Goal: Task Accomplishment & Management: Manage account settings

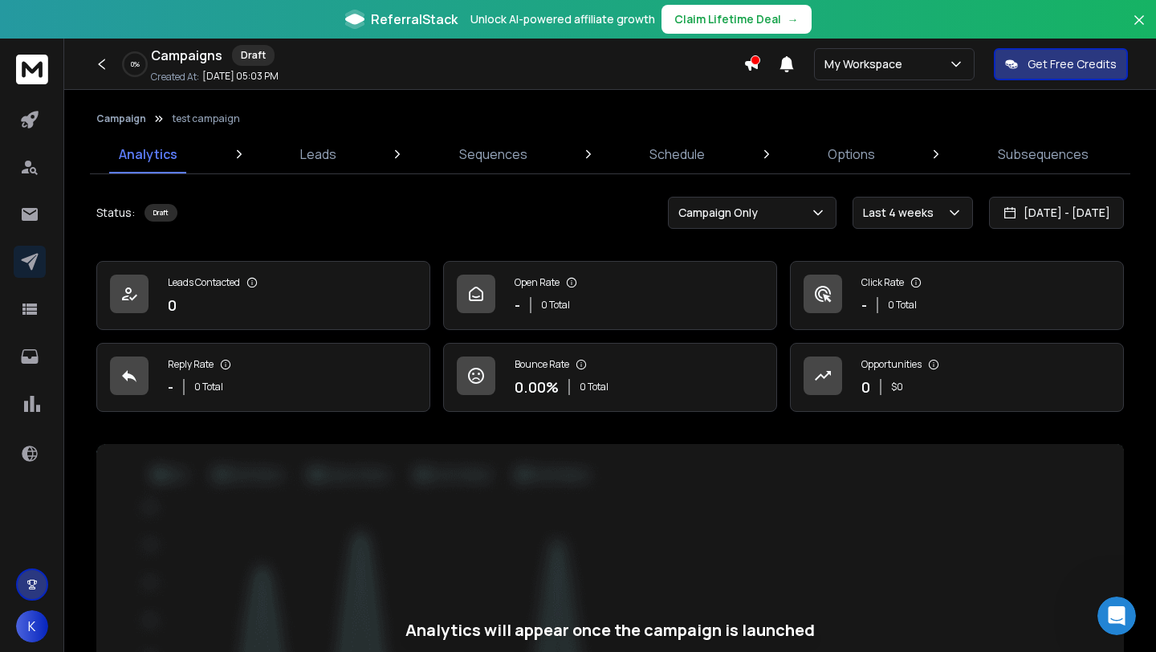
scroll to position [511, 0]
click at [22, 258] on icon at bounding box center [29, 262] width 17 height 17
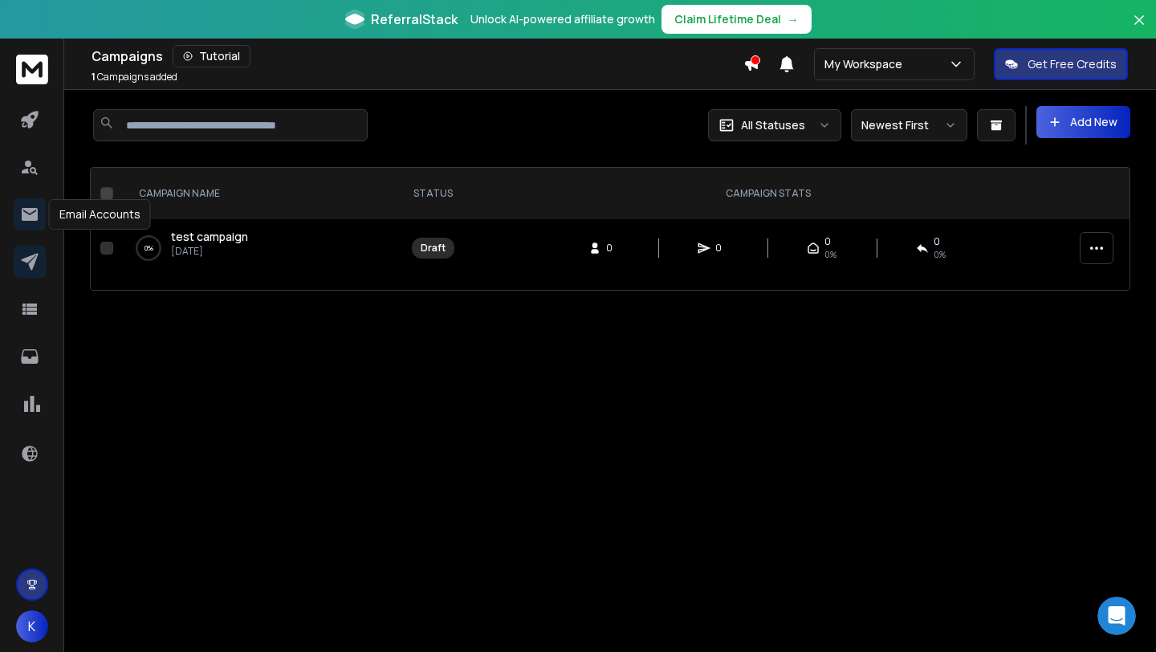
click at [31, 218] on icon at bounding box center [30, 214] width 16 height 13
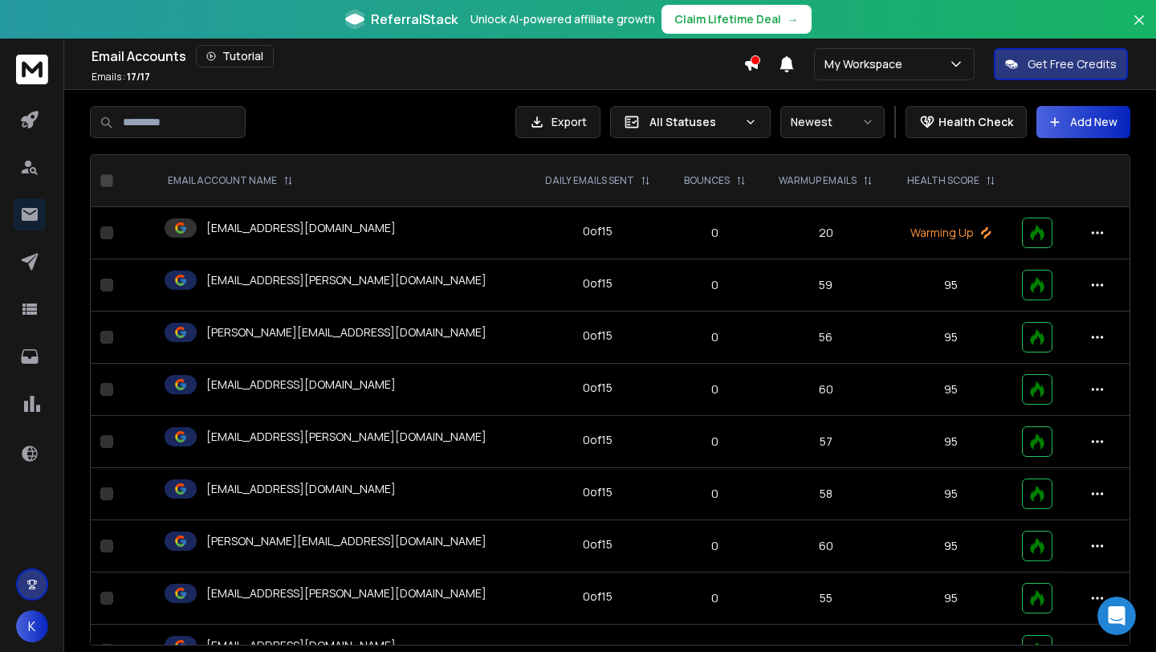
click at [801, 234] on td "20" at bounding box center [826, 233] width 128 height 52
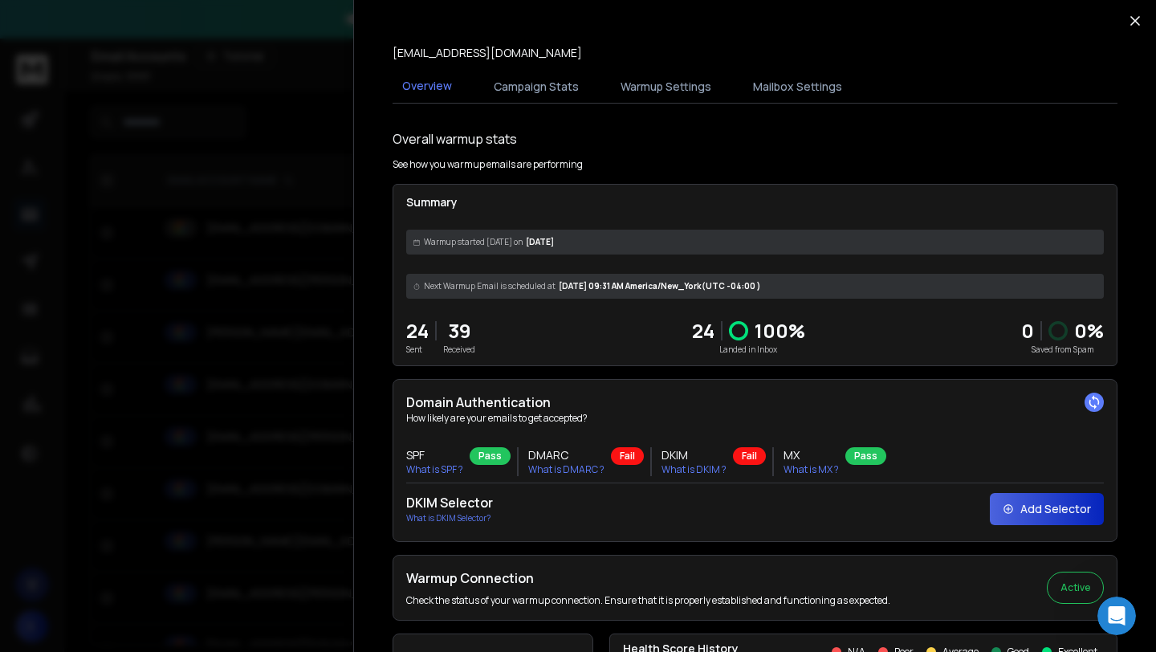
click at [1131, 22] on icon "button" at bounding box center [1135, 21] width 8 height 8
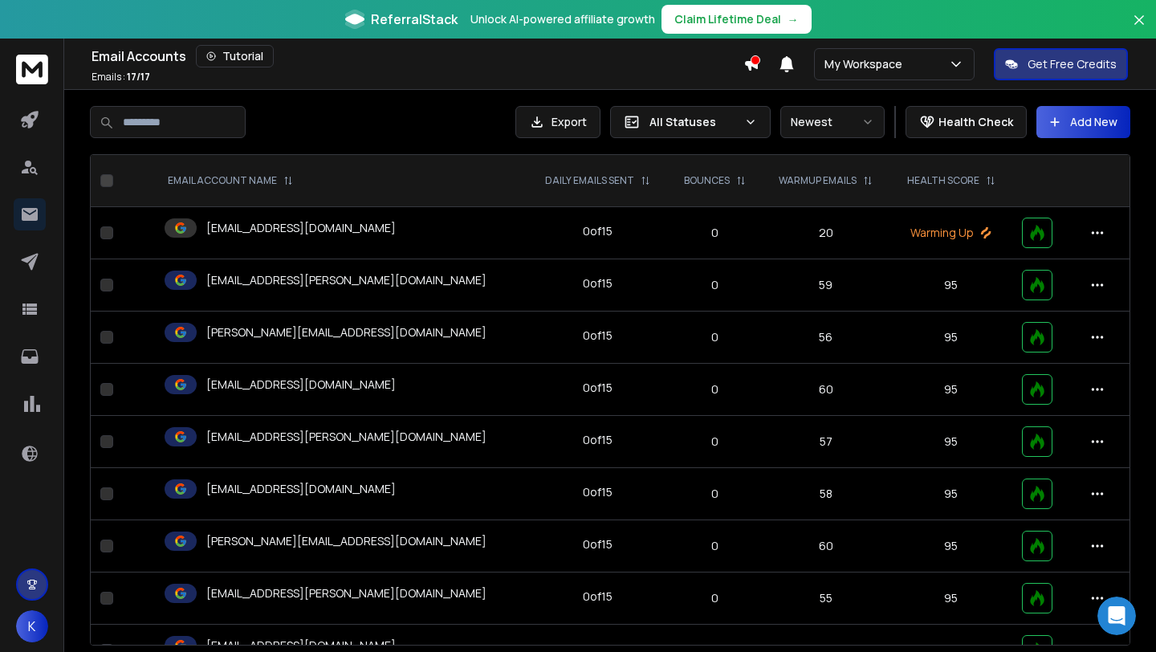
scroll to position [10, 0]
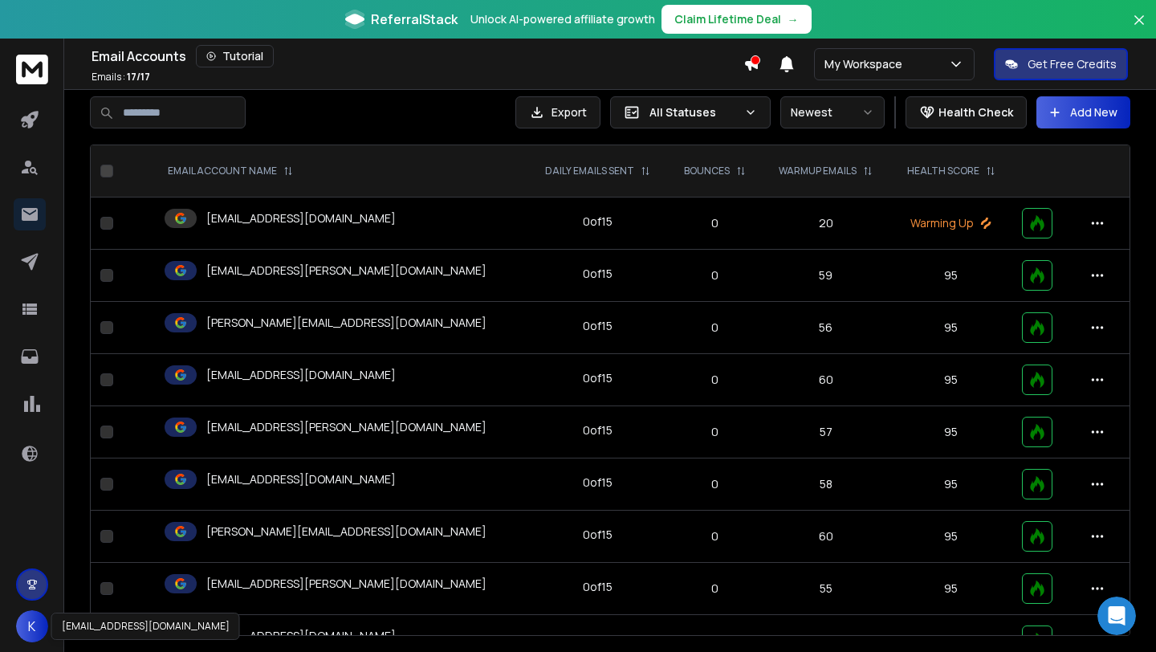
click at [35, 624] on span "K" at bounding box center [32, 626] width 32 height 32
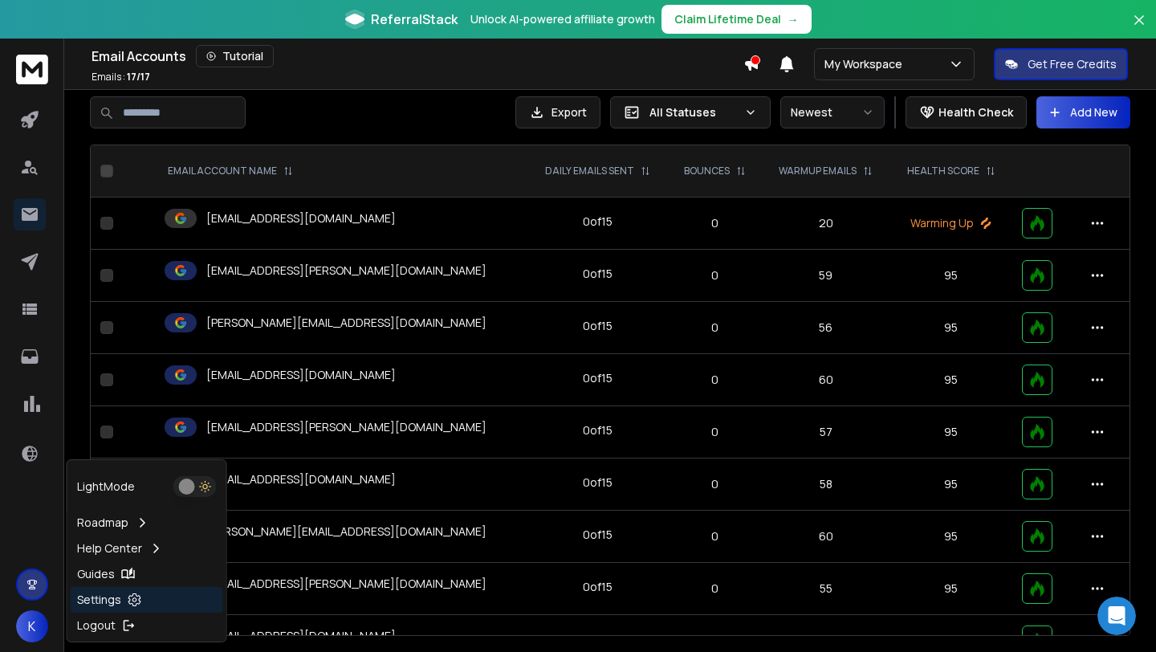
click at [122, 603] on div "Settings" at bounding box center [147, 600] width 152 height 26
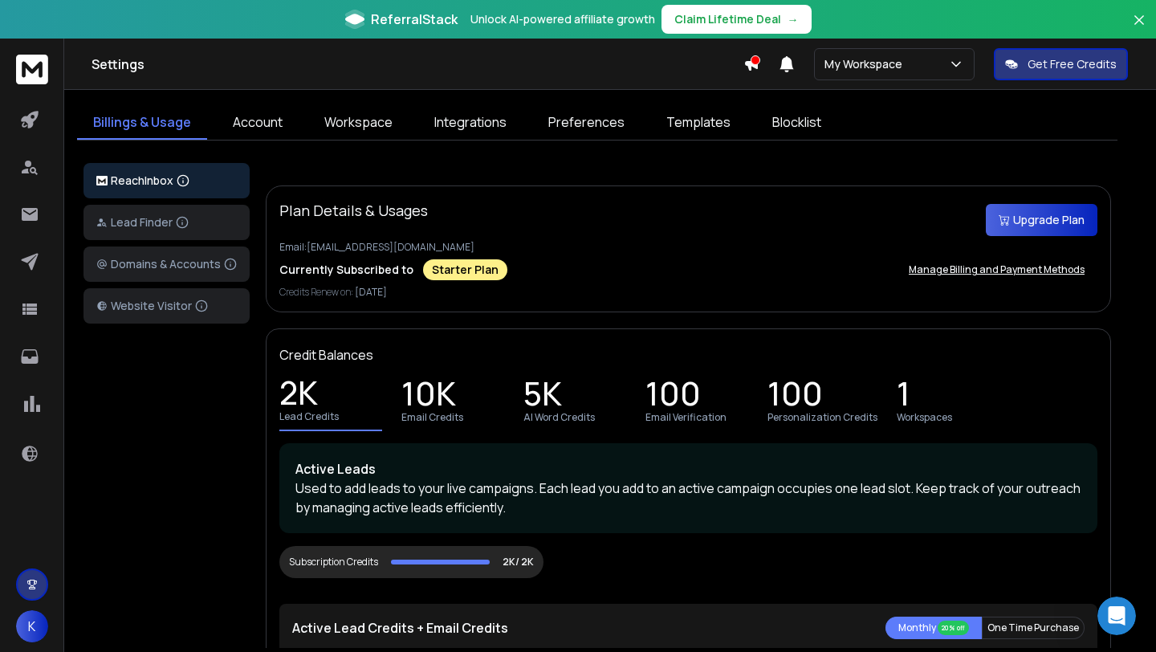
click at [455, 125] on link "Integrations" at bounding box center [470, 123] width 104 height 34
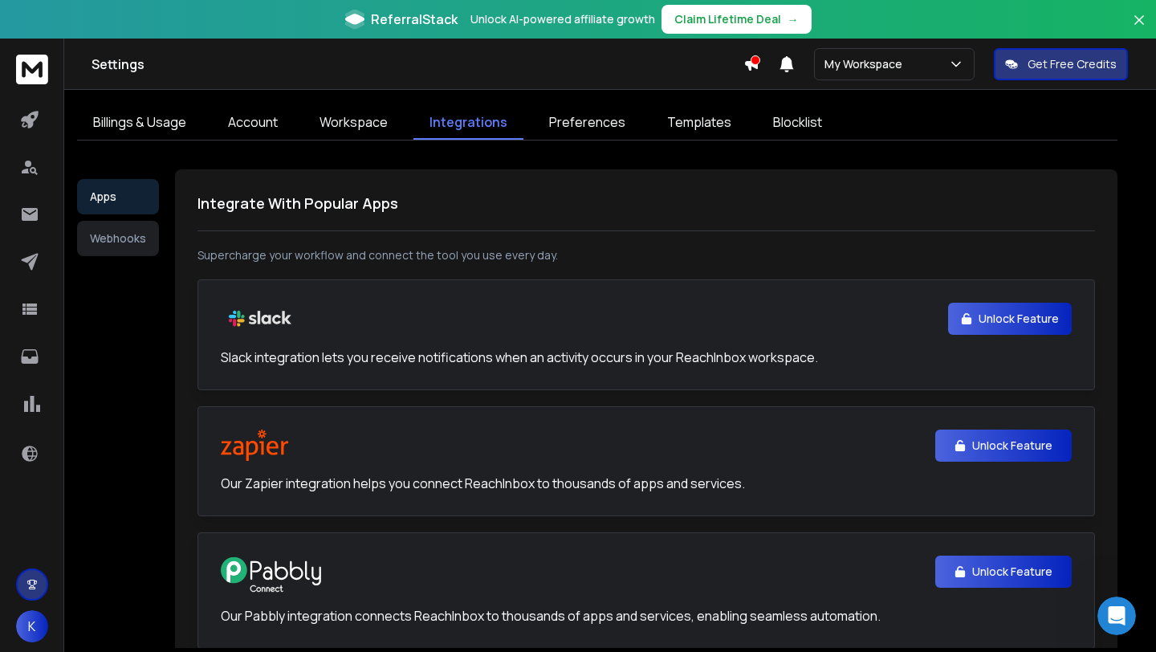
click at [122, 234] on button "Webhooks" at bounding box center [118, 238] width 82 height 35
click at [116, 197] on button "Apps" at bounding box center [118, 196] width 82 height 35
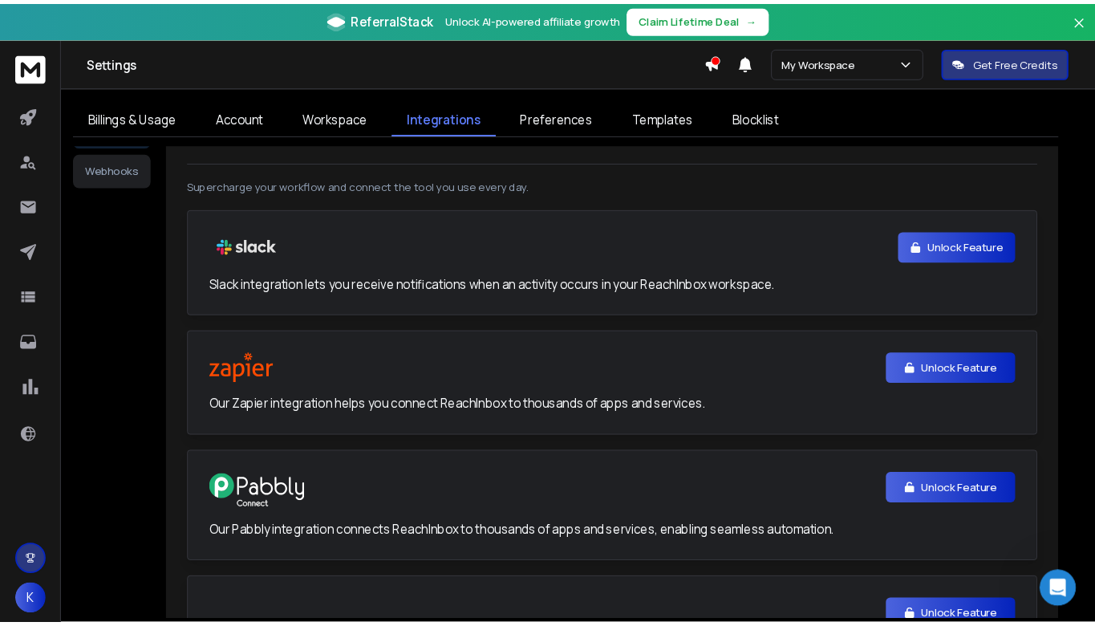
scroll to position [22, 0]
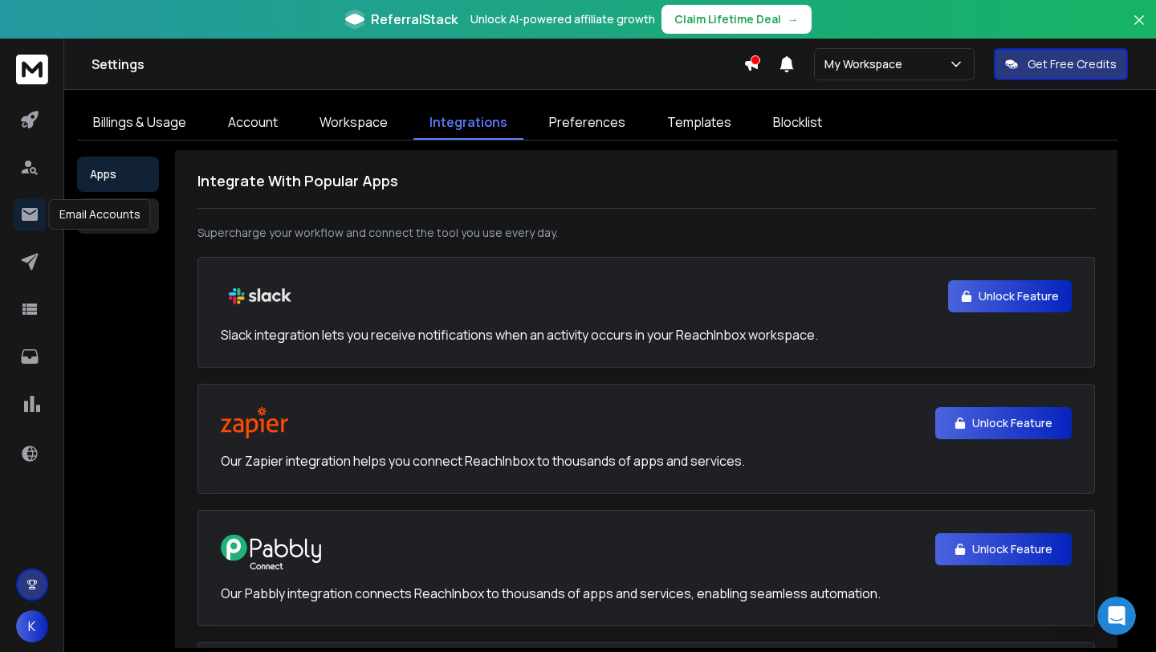
click at [28, 219] on icon at bounding box center [30, 214] width 16 height 13
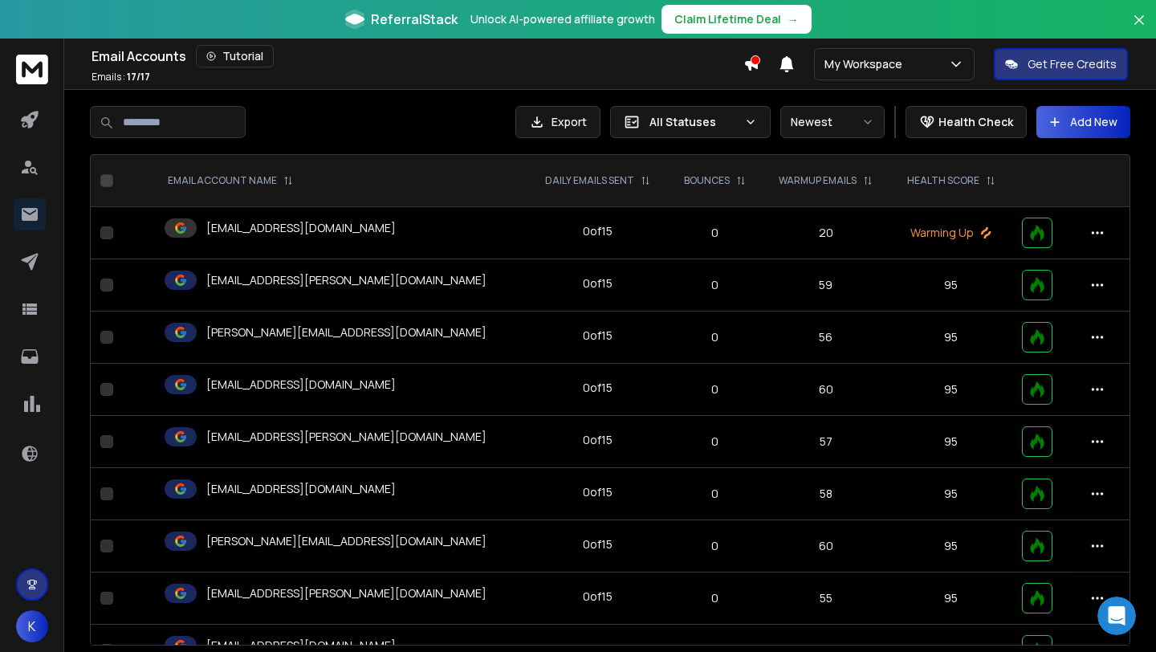
click at [798, 230] on td "20" at bounding box center [826, 233] width 128 height 52
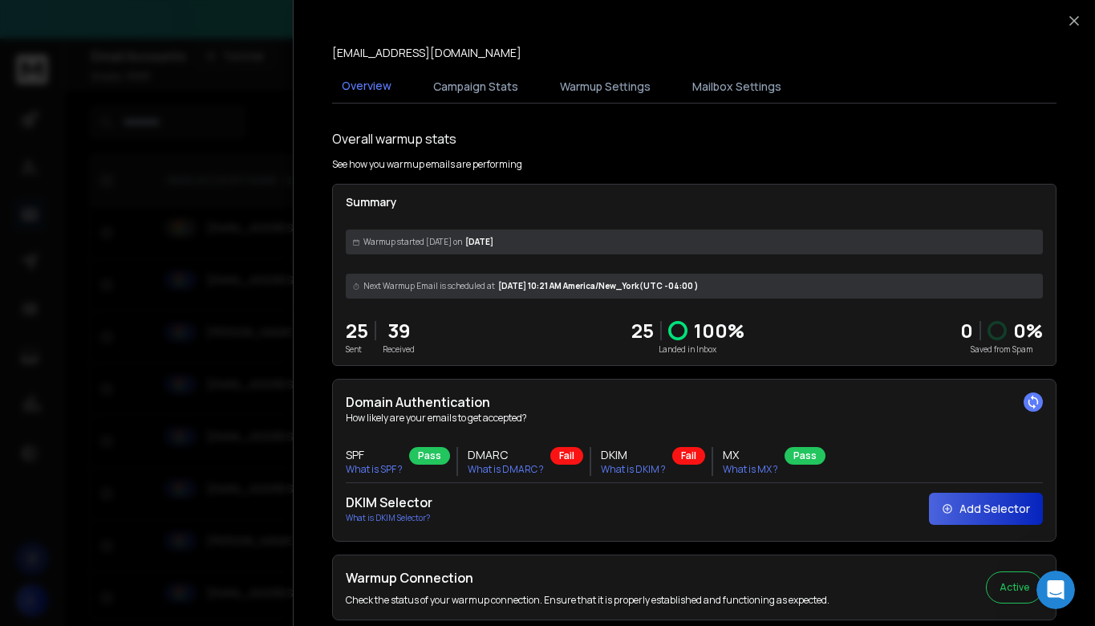
scroll to position [534, 0]
click at [1055, 590] on icon "Open Intercom Messenger" at bounding box center [1054, 588] width 26 height 26
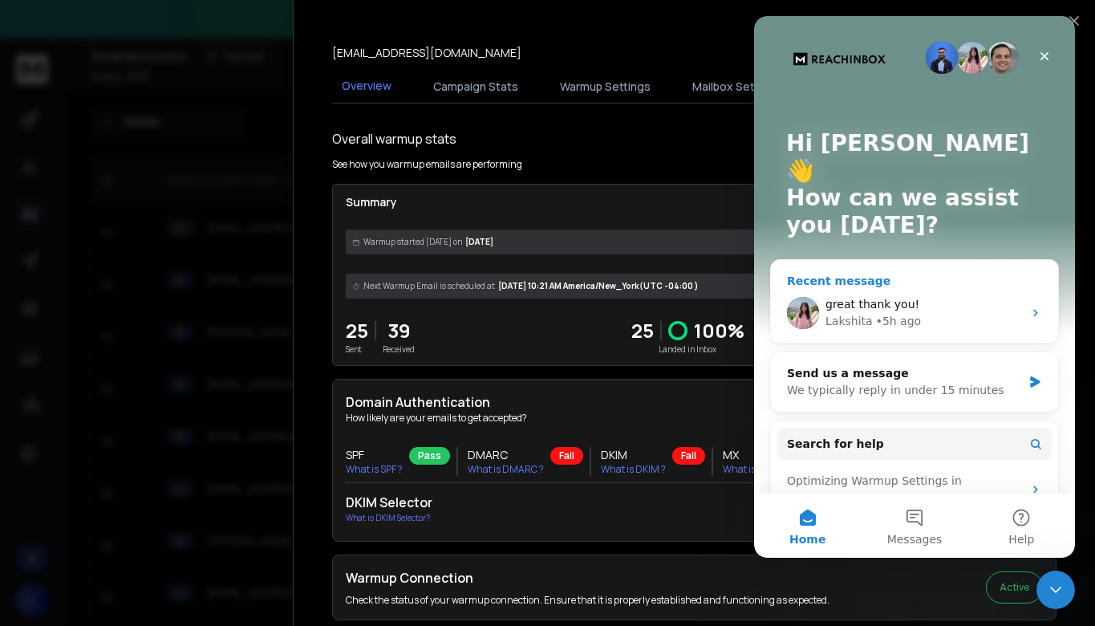
click at [917, 313] on div "[PERSON_NAME] • 5h ago" at bounding box center [924, 321] width 197 height 17
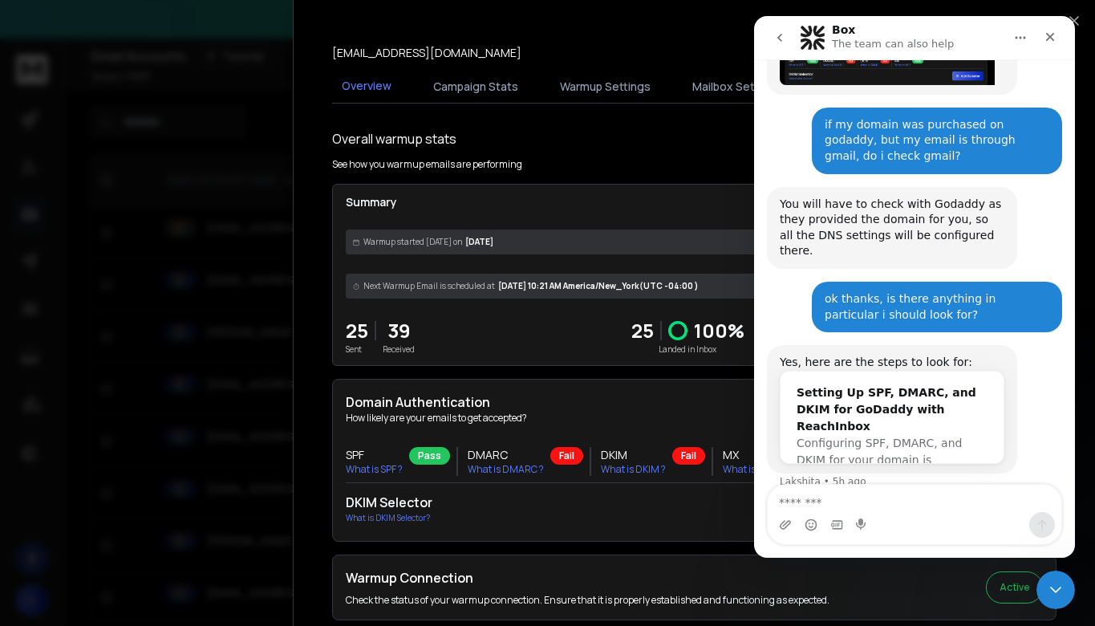
scroll to position [534, 0]
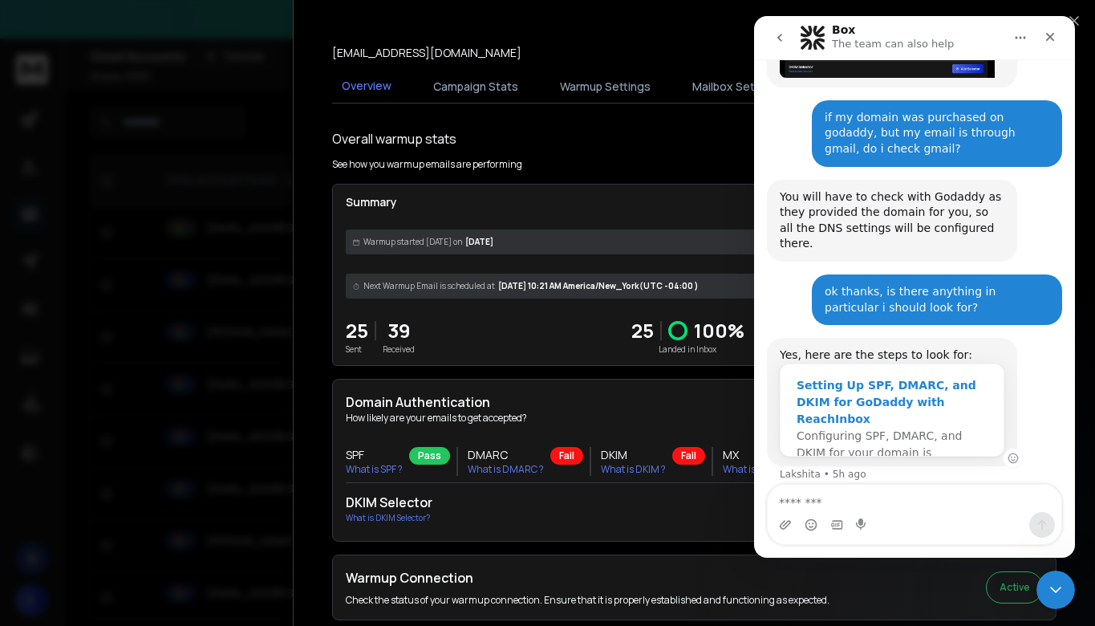
click at [912, 377] on div "Setting Up SPF, DMARC, and DKIM for GoDaddy with ReachInbox" at bounding box center [892, 402] width 191 height 51
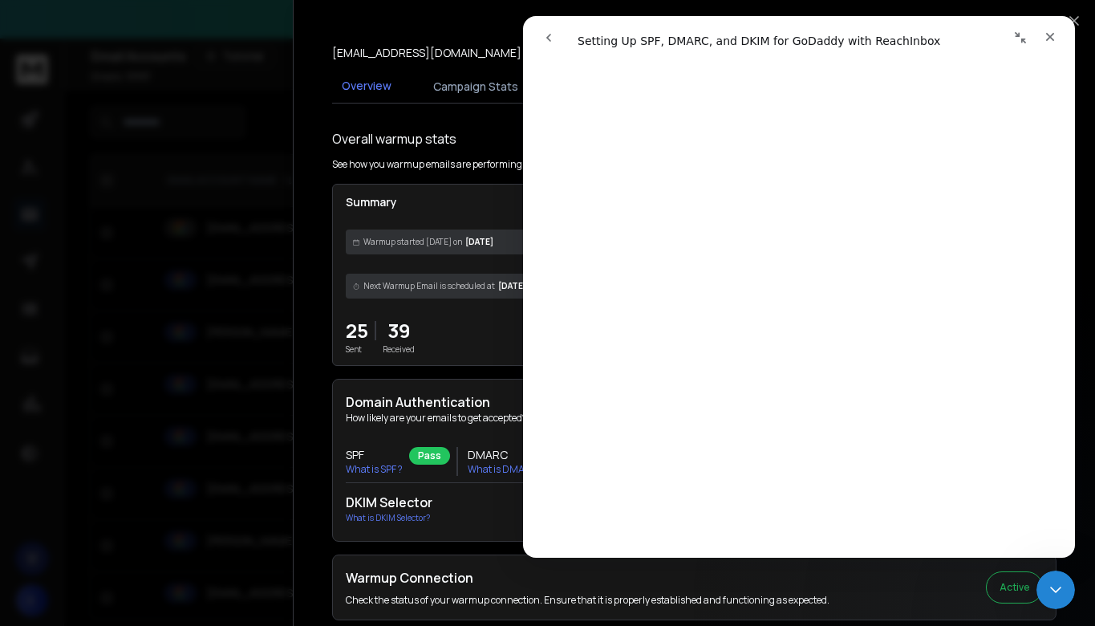
scroll to position [323, 0]
click at [1044, 34] on icon "Close" at bounding box center [1050, 36] width 13 height 13
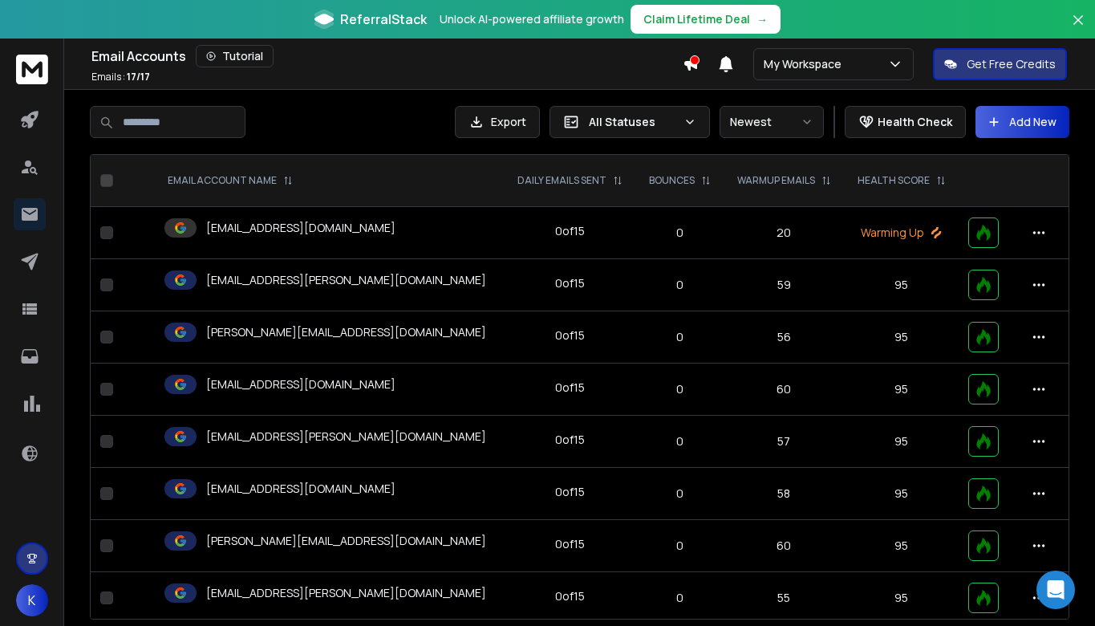
click at [763, 232] on td "20" at bounding box center [784, 233] width 120 height 52
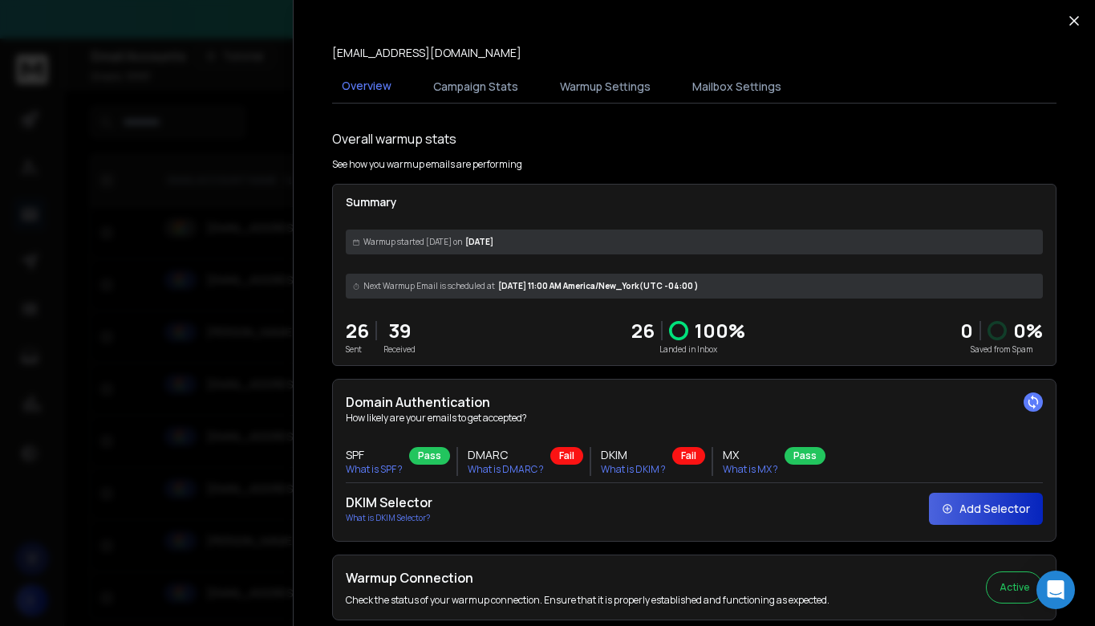
click at [1070, 18] on icon "button" at bounding box center [1074, 21] width 8 height 8
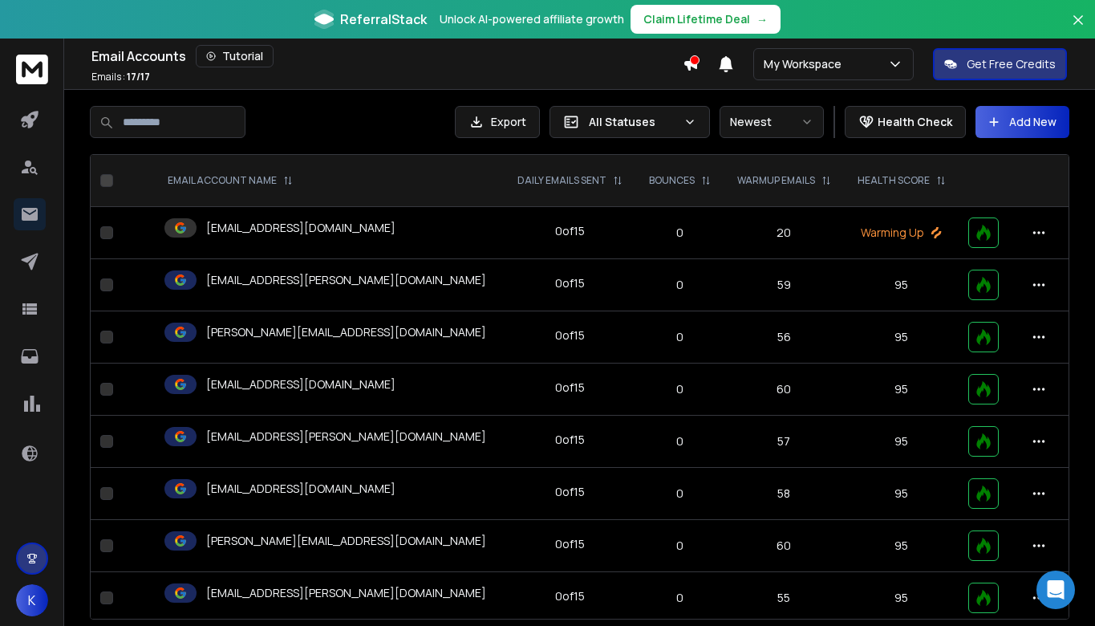
click at [766, 393] on td "60" at bounding box center [784, 390] width 120 height 52
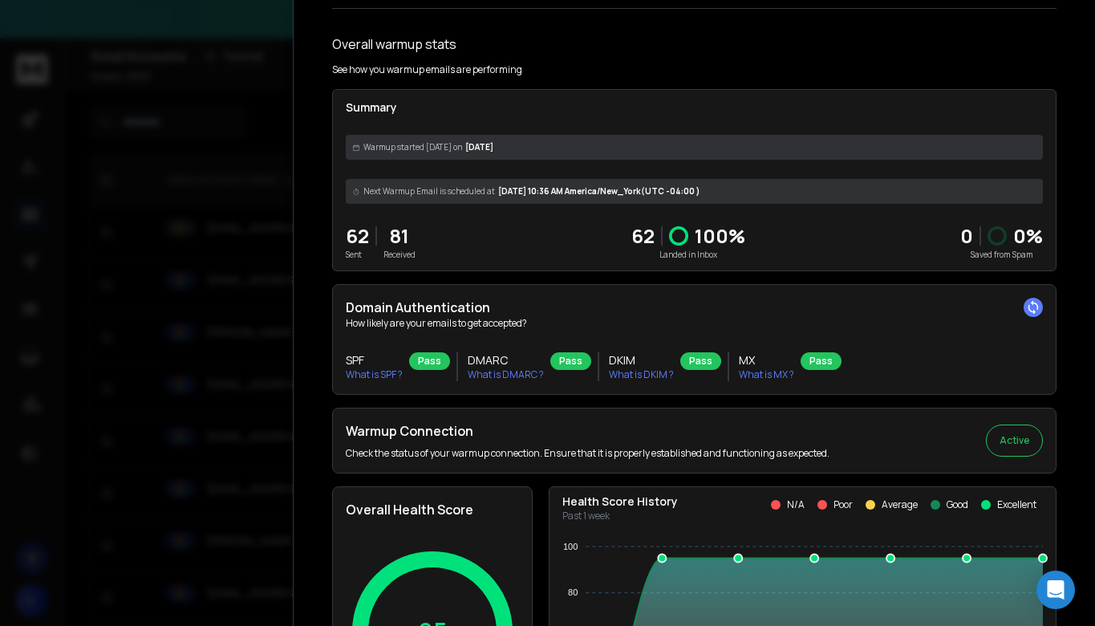
scroll to position [73, 0]
